Goal: Task Accomplishment & Management: Manage account settings

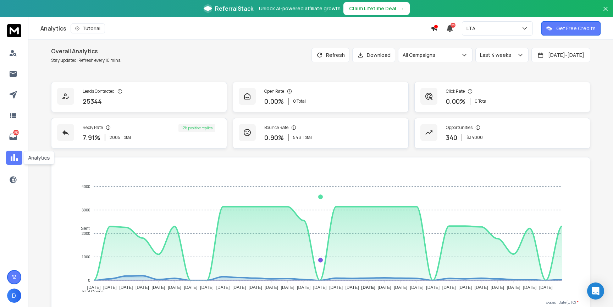
scroll to position [17, 0]
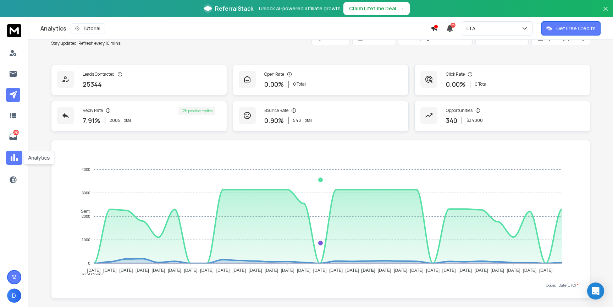
click at [15, 92] on icon at bounding box center [12, 94] width 7 height 7
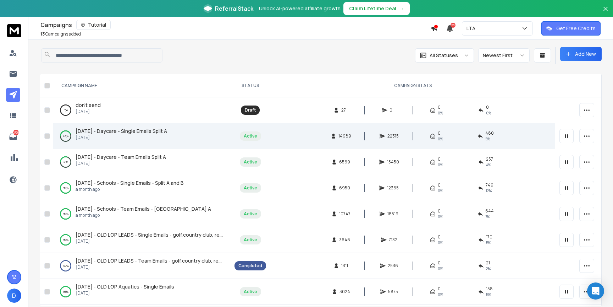
click at [184, 137] on div "43 % [DATE] - Daycare - Single Emails Split A [DATE]" at bounding box center [141, 135] width 163 height 17
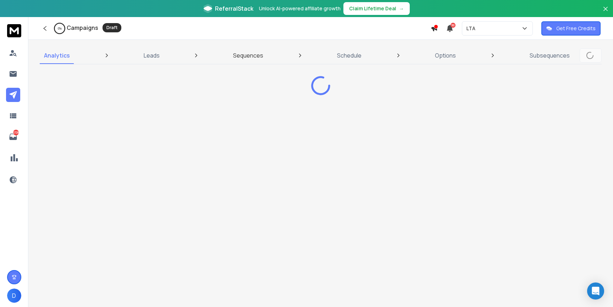
click at [243, 61] on link "Sequences" at bounding box center [248, 55] width 39 height 17
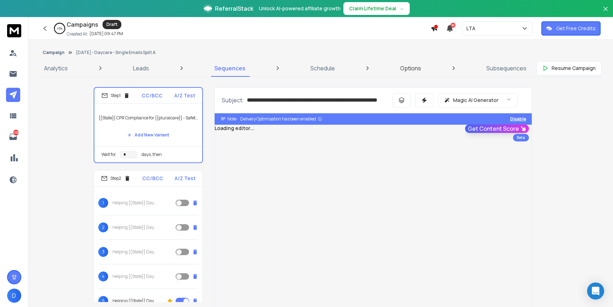
click at [402, 67] on p "Options" at bounding box center [410, 68] width 21 height 9
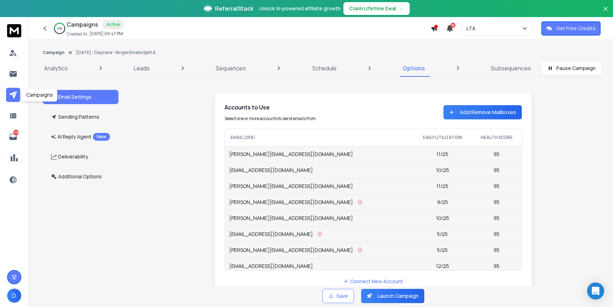
click at [18, 100] on link at bounding box center [13, 95] width 14 height 14
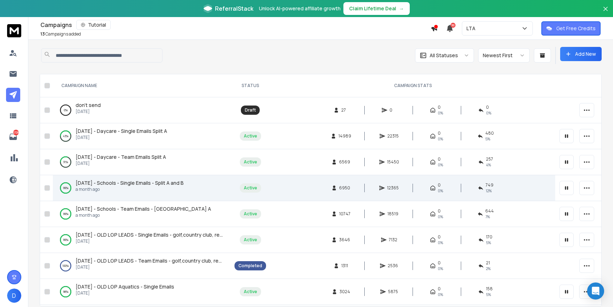
click at [202, 185] on div "99 % [DATE] - Schools - Single Emails - Split A and B a month ago" at bounding box center [141, 187] width 163 height 17
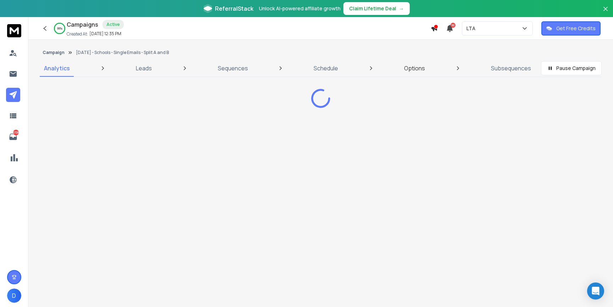
click at [425, 67] on p "Options" at bounding box center [414, 68] width 21 height 9
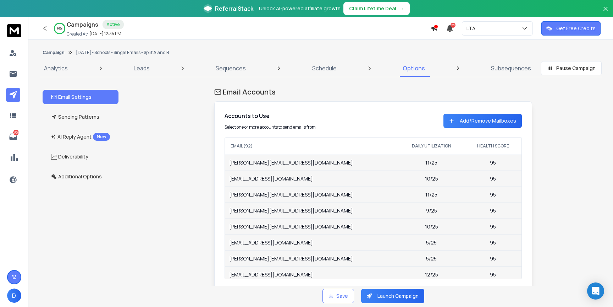
click at [466, 122] on button "Add/Remove Mailboxes" at bounding box center [483, 121] width 78 height 14
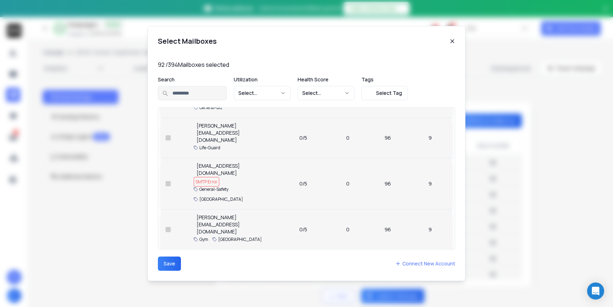
scroll to position [191, 0]
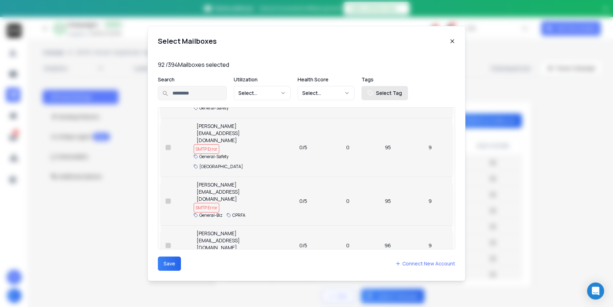
click at [387, 97] on button "Select Tag" at bounding box center [385, 93] width 46 height 14
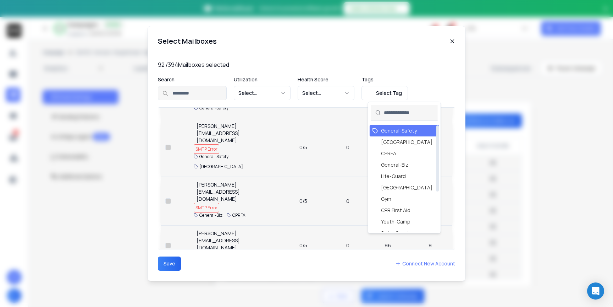
click at [406, 131] on span "General-Safety" at bounding box center [399, 130] width 36 height 7
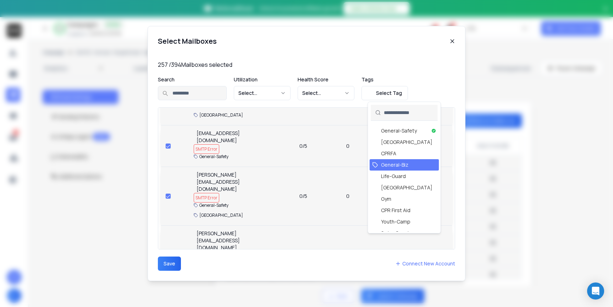
scroll to position [5549, 0]
click at [380, 163] on div "General-Biz" at bounding box center [391, 164] width 36 height 7
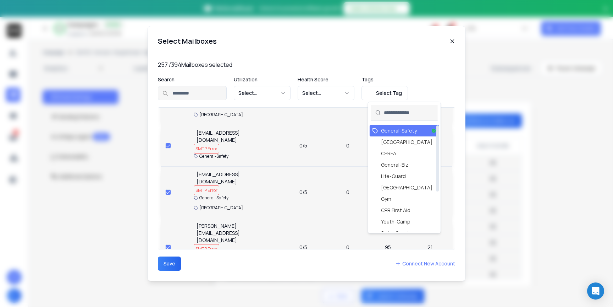
click at [395, 131] on span "General-Safety" at bounding box center [399, 130] width 36 height 7
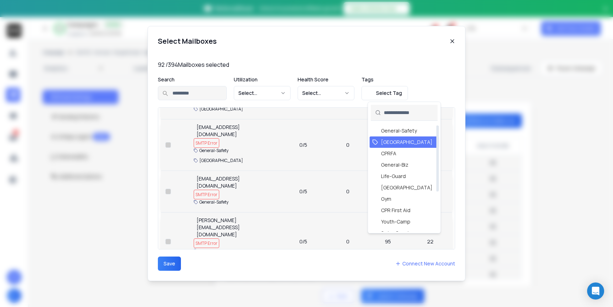
scroll to position [5549, 0]
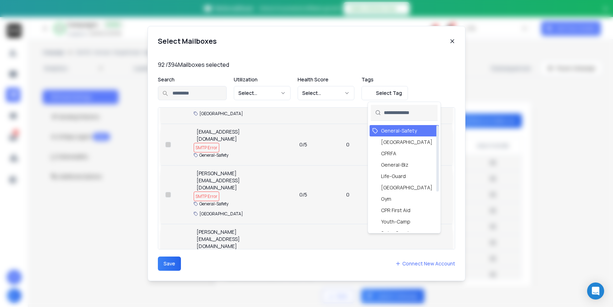
click at [444, 71] on div "92 / 394 Mailboxes selected Search Utilization Select... Health Score Select...…" at bounding box center [306, 165] width 297 height 210
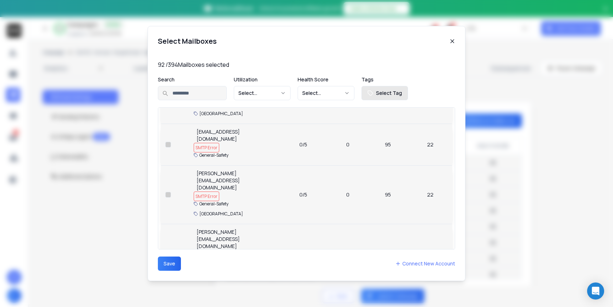
click at [408, 90] on button "Select Tag" at bounding box center [385, 93] width 46 height 14
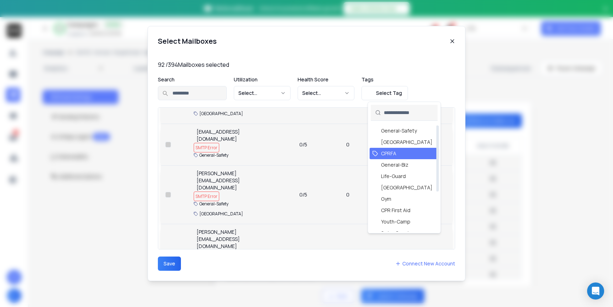
click at [392, 153] on span "CPRFA" at bounding box center [388, 153] width 15 height 7
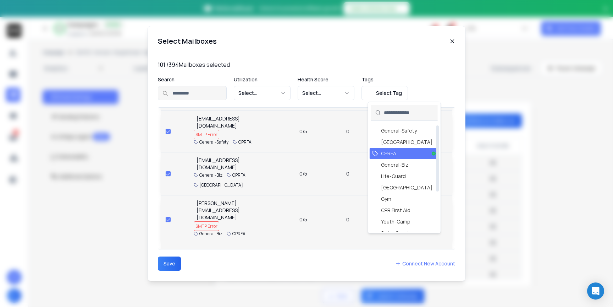
scroll to position [287, 0]
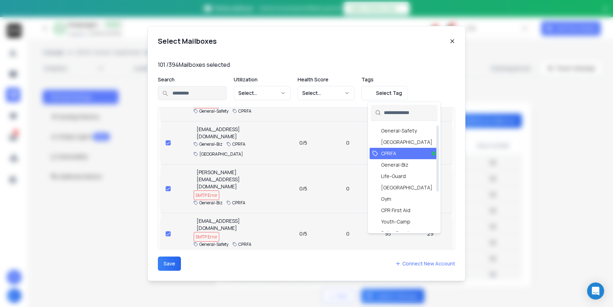
click at [169, 281] on button "button" at bounding box center [168, 284] width 6 height 6
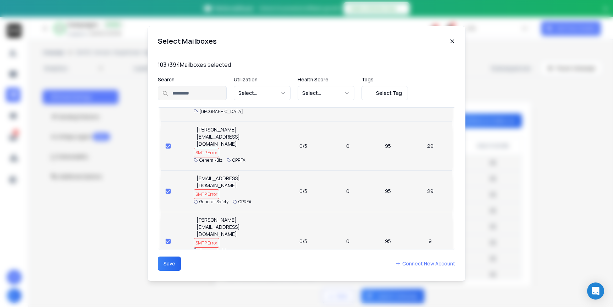
scroll to position [331, 0]
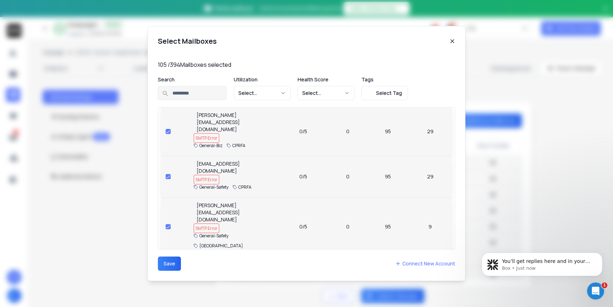
scroll to position [0, 0]
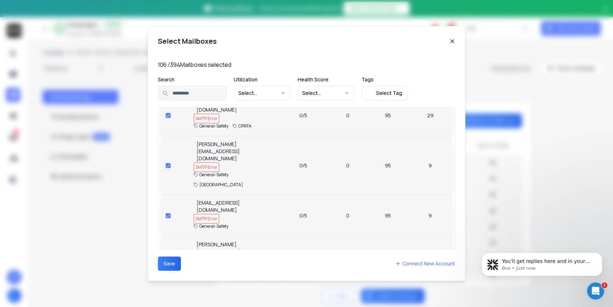
scroll to position [408, 0]
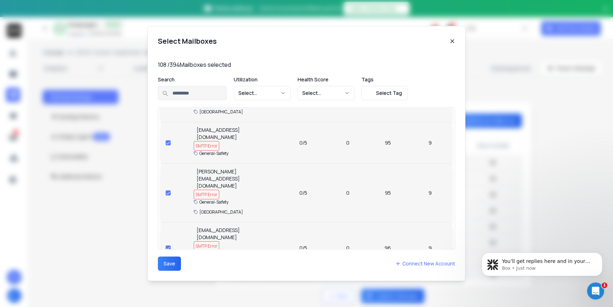
scroll to position [481, 0]
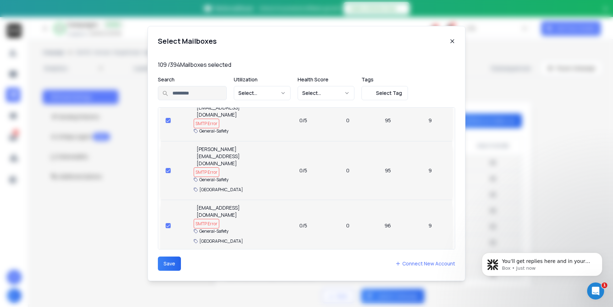
scroll to position [512, 0]
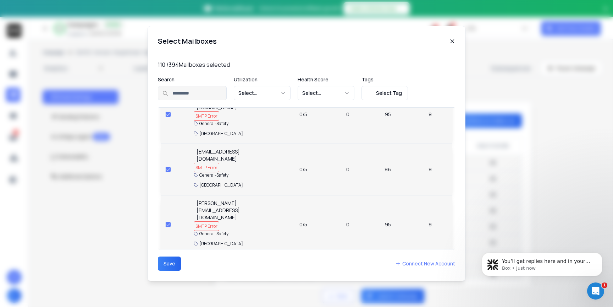
scroll to position [561, 0]
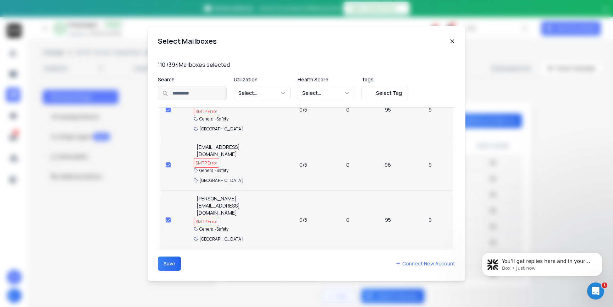
click at [389, 84] on div "Tags Select Tag" at bounding box center [385, 88] width 46 height 24
click at [386, 91] on button "Select Tag" at bounding box center [385, 93] width 46 height 14
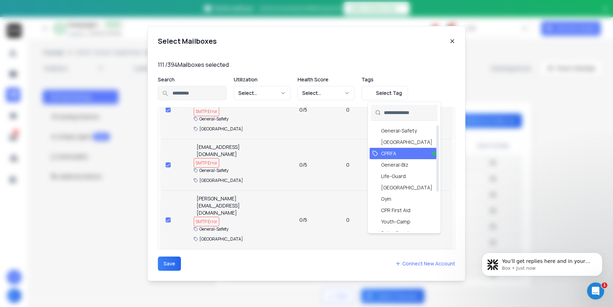
click at [395, 154] on span "CPRFA" at bounding box center [388, 153] width 15 height 7
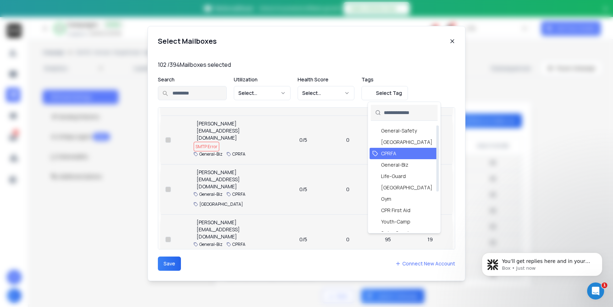
scroll to position [0, 0]
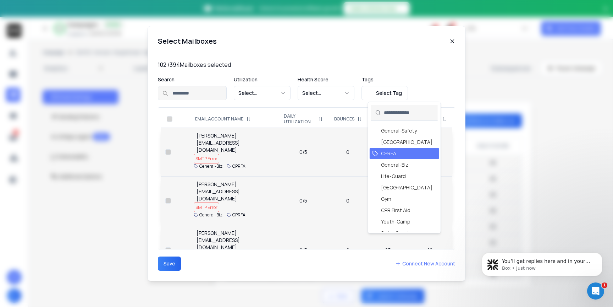
click at [419, 59] on div "Select Mailboxes" at bounding box center [306, 48] width 297 height 24
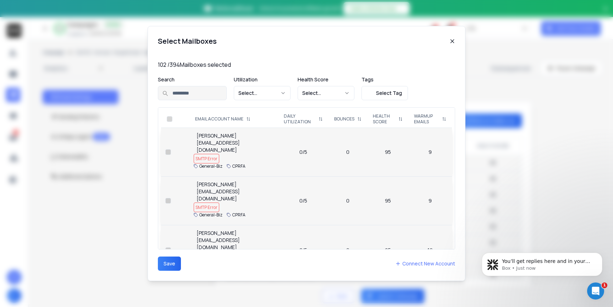
click at [453, 38] on icon at bounding box center [453, 41] width 6 height 6
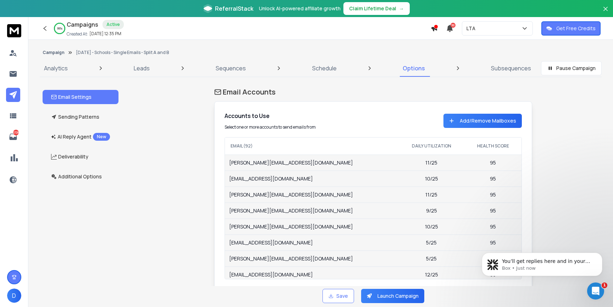
click at [477, 119] on button "Add/Remove Mailboxes" at bounding box center [483, 121] width 78 height 14
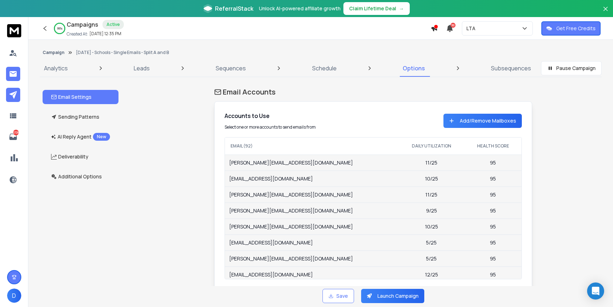
click at [17, 75] on link at bounding box center [13, 74] width 14 height 14
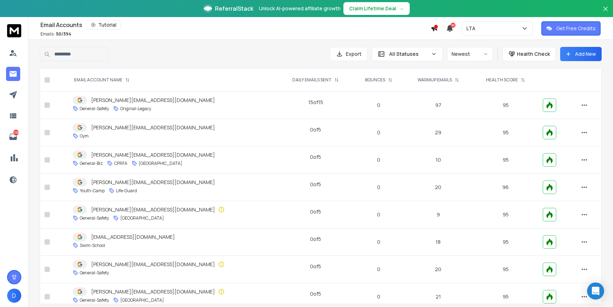
click at [431, 51] on div "All Statuses" at bounding box center [407, 54] width 71 height 14
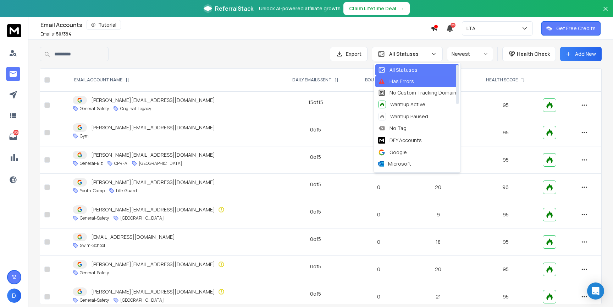
click at [415, 81] on div "Has Errors" at bounding box center [417, 81] width 84 height 11
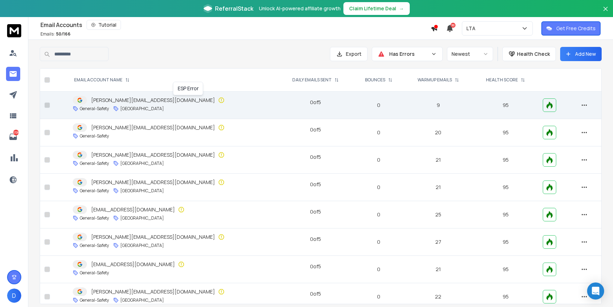
click at [219, 102] on icon at bounding box center [221, 100] width 5 height 5
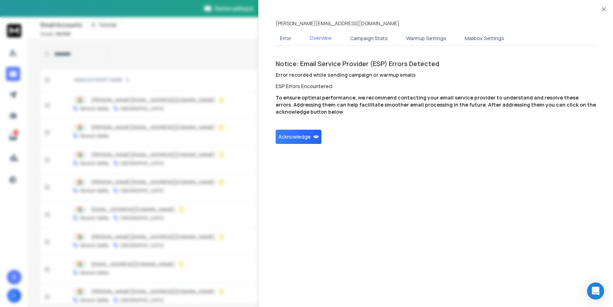
click at [172, 92] on div at bounding box center [306, 153] width 613 height 307
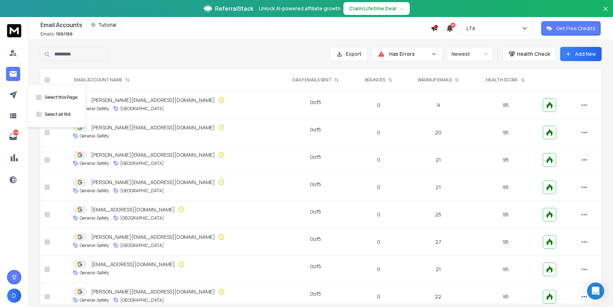
click at [39, 97] on button "Select this Page" at bounding box center [39, 97] width 6 height 6
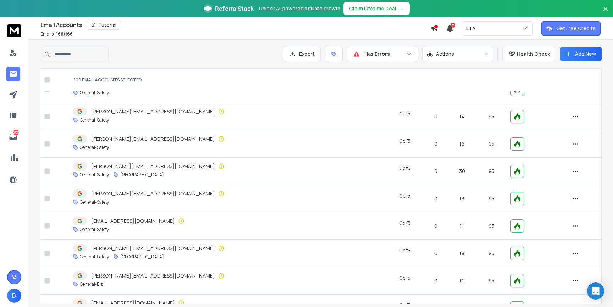
scroll to position [4326, 0]
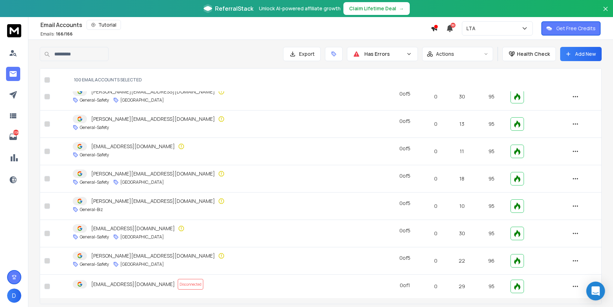
click at [594, 297] on div "Open Intercom Messenger" at bounding box center [596, 290] width 19 height 19
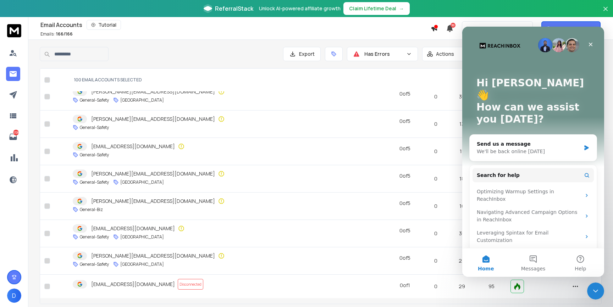
scroll to position [0, 0]
click at [542, 262] on button "Messages" at bounding box center [533, 262] width 47 height 28
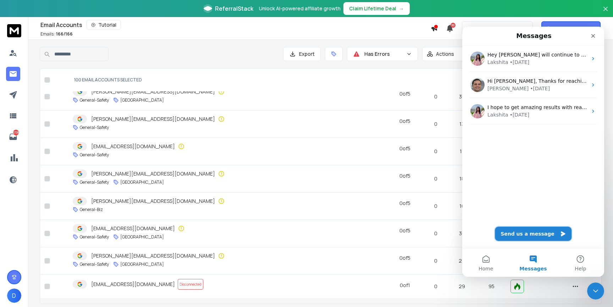
click at [539, 230] on button "Send us a message" at bounding box center [533, 233] width 77 height 14
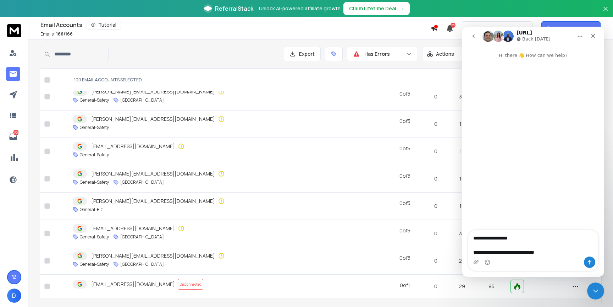
type textarea "**********"
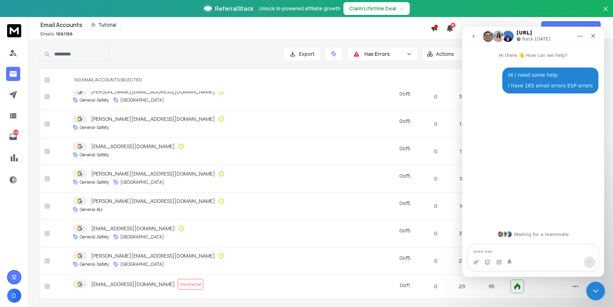
click at [594, 289] on icon "Close Intercom Messenger" at bounding box center [595, 289] width 9 height 9
